Goal: Task Accomplishment & Management: Manage account settings

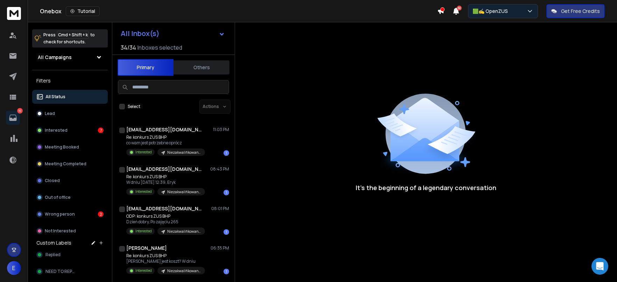
click at [499, 11] on p "🟩✍️ OpenZUS" at bounding box center [491, 11] width 38 height 7
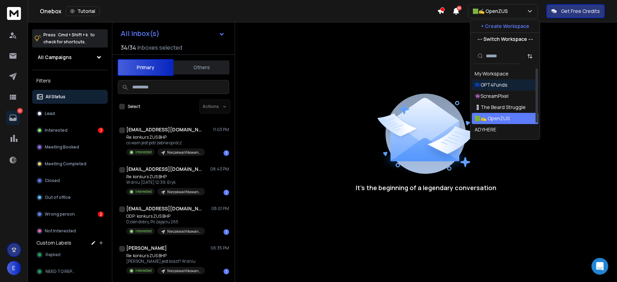
click at [498, 88] on div "🇪🇺GPT4Funds" at bounding box center [490, 84] width 33 height 7
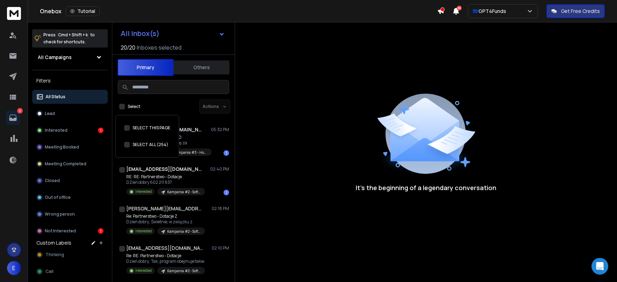
click at [167, 132] on div "SELECT THIS PAGE" at bounding box center [147, 128] width 46 height 14
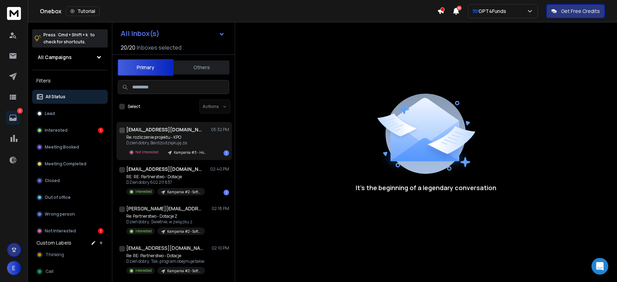
click at [184, 134] on div "[EMAIL_ADDRESS][DOMAIN_NAME] 05:32 PM Re: rozliczenie projektu - KPO Dzień dobr…" at bounding box center [177, 141] width 103 height 30
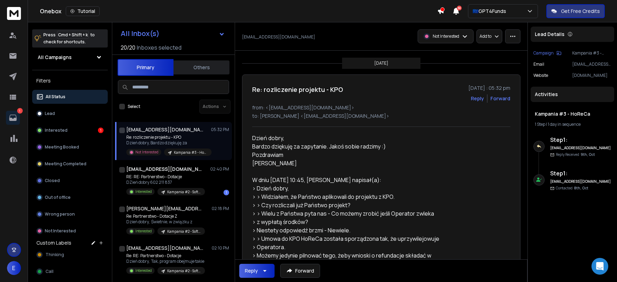
click at [122, 131] on button "button" at bounding box center [122, 131] width 6 height 6
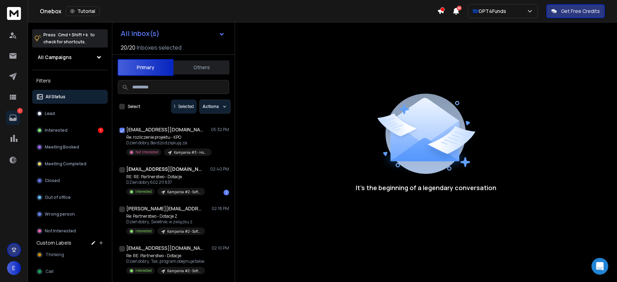
click at [207, 112] on button "Actions" at bounding box center [214, 107] width 31 height 14
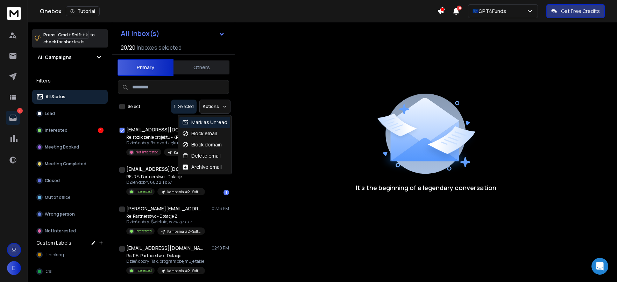
click at [205, 124] on div "Mark as Unread" at bounding box center [204, 122] width 45 height 7
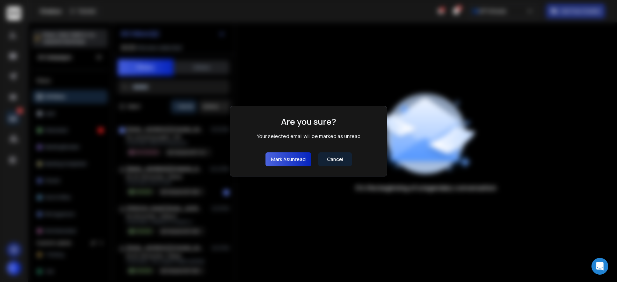
click at [285, 164] on button "Mark as unread" at bounding box center [288, 159] width 46 height 14
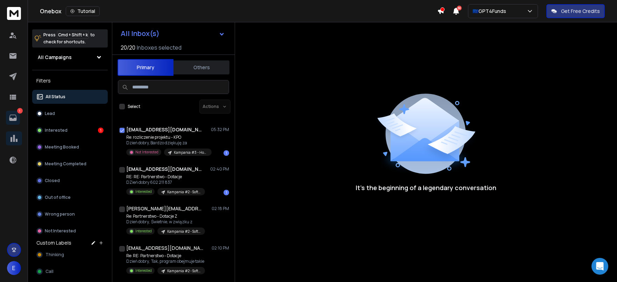
click at [22, 132] on div "1 E" at bounding box center [14, 141] width 28 height 282
click at [14, 138] on icon at bounding box center [13, 138] width 7 height 7
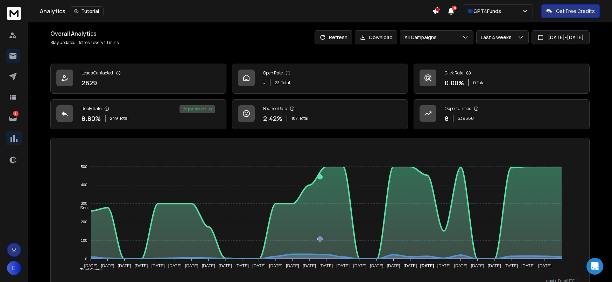
click at [17, 57] on link at bounding box center [13, 56] width 14 height 14
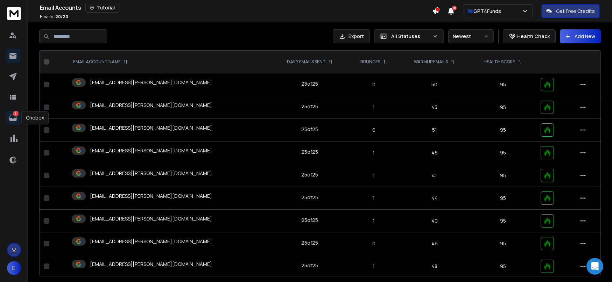
click at [14, 114] on p "1" at bounding box center [16, 114] width 6 height 6
